Goal: Communication & Community: Answer question/provide support

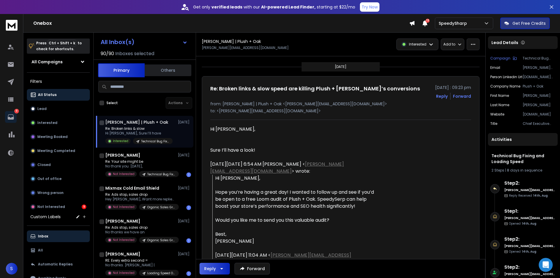
click at [143, 129] on p "Re: Broken links & slow" at bounding box center [138, 128] width 67 height 5
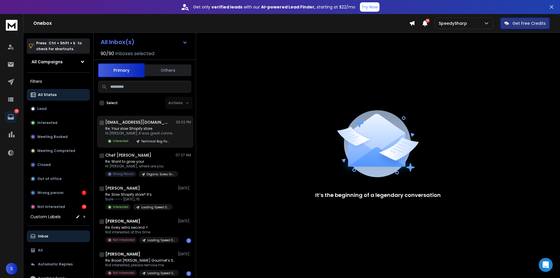
click at [147, 134] on p "Hi [PERSON_NAME], It was great connecting" at bounding box center [140, 133] width 70 height 5
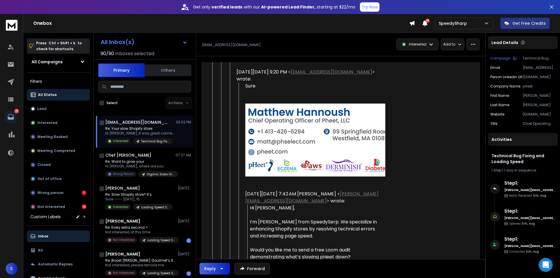
scroll to position [687, 0]
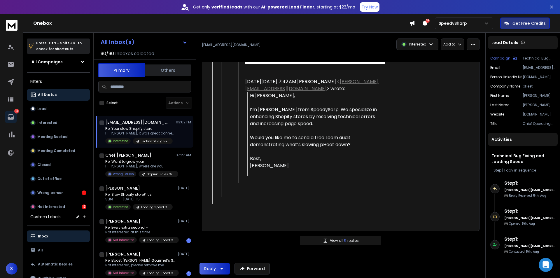
click at [344, 240] on span "5" at bounding box center [345, 240] width 3 height 5
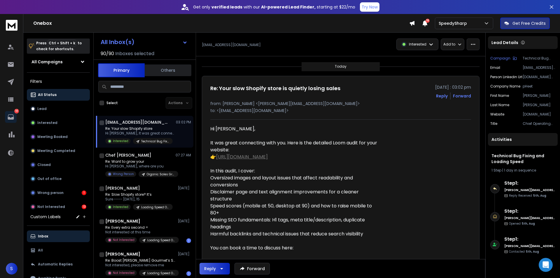
scroll to position [0, 0]
click at [247, 110] on p "to: <[EMAIL_ADDRESS][DOMAIN_NAME]>" at bounding box center [340, 111] width 261 height 6
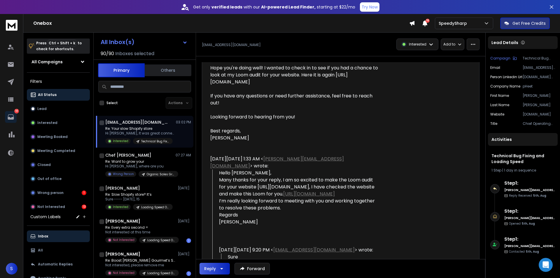
scroll to position [1720, 0]
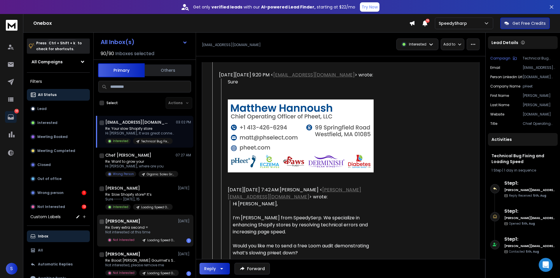
click at [141, 233] on p "Not interested at this time" at bounding box center [140, 232] width 70 height 5
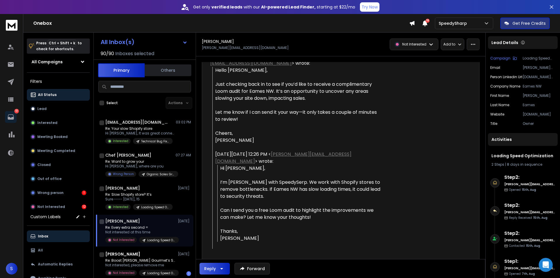
scroll to position [0, 0]
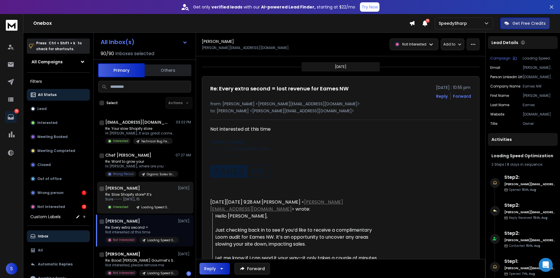
click at [146, 199] on p "Sure ---- [DATE], 15" at bounding box center [138, 199] width 67 height 5
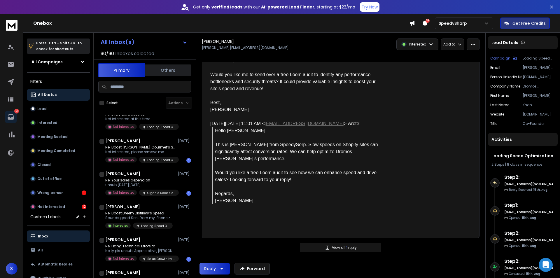
scroll to position [117, 0]
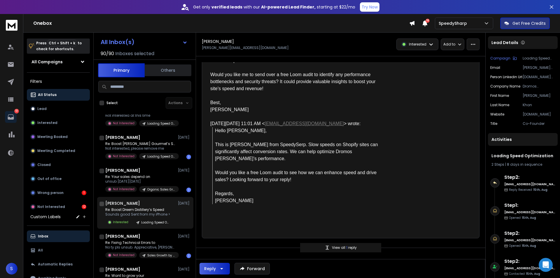
click at [147, 212] on p "Sounds good Sent from my iPhone >" at bounding box center [138, 214] width 67 height 5
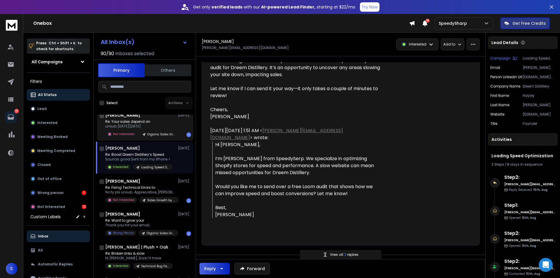
scroll to position [175, 0]
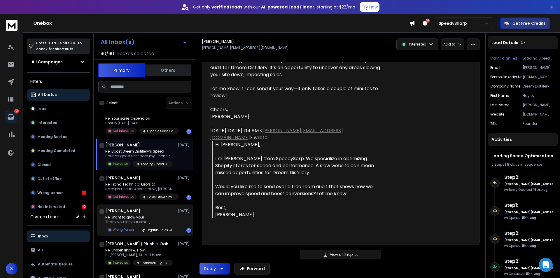
click at [132, 215] on p "Re: Want to grow your" at bounding box center [140, 217] width 70 height 5
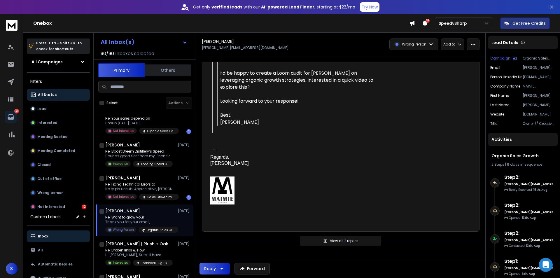
scroll to position [246, 0]
click at [352, 238] on p "View all 2 replies" at bounding box center [344, 240] width 29 height 5
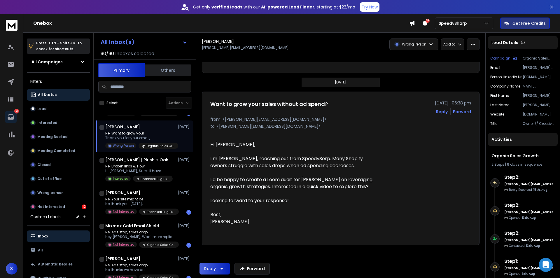
scroll to position [262, 0]
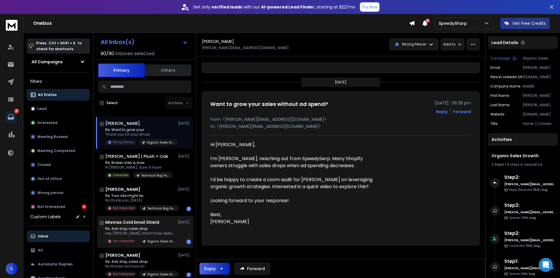
click at [139, 227] on p "Re: Ads stop, sales drop" at bounding box center [140, 228] width 70 height 5
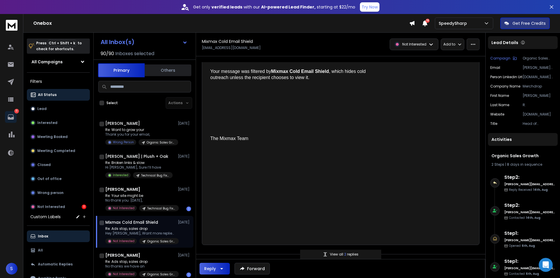
scroll to position [247, 0]
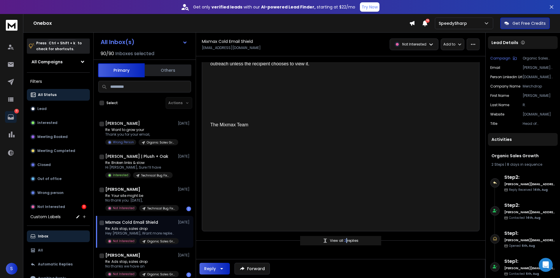
click at [345, 241] on span "2" at bounding box center [345, 240] width 3 height 5
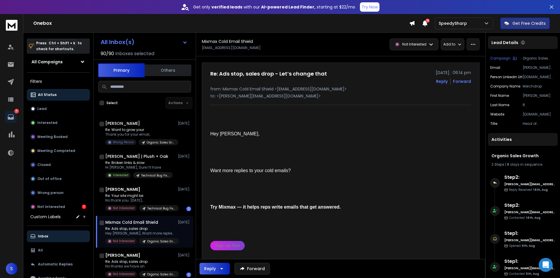
scroll to position [29, 0]
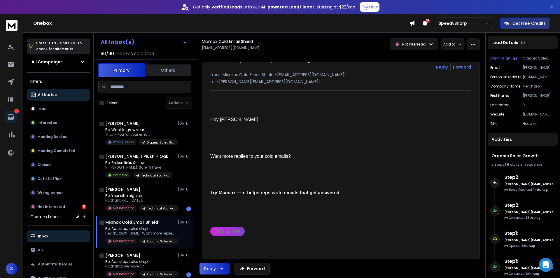
click at [227, 192] on b "Try Mixmax — it helps reps write emails that get answered." at bounding box center [275, 192] width 130 height 5
